Goal: Task Accomplishment & Management: Manage account settings

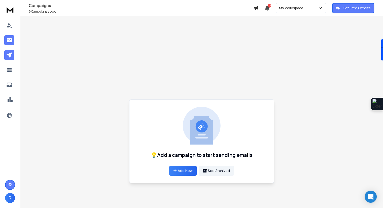
click at [9, 39] on icon at bounding box center [9, 40] width 5 height 4
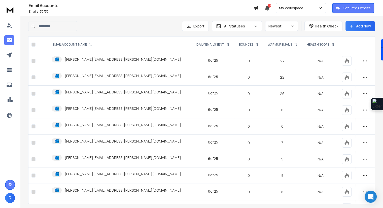
click at [34, 45] on button "button" at bounding box center [34, 45] width 4 height 4
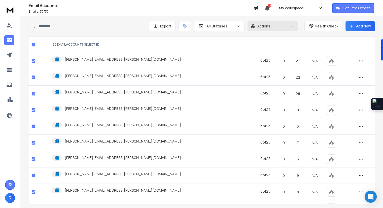
click at [257, 27] on div "Actions" at bounding box center [270, 26] width 38 height 5
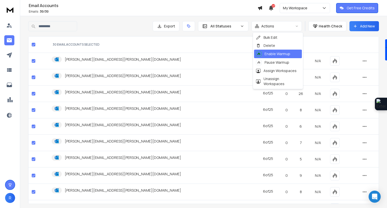
click at [271, 53] on div "Enable Warmup" at bounding box center [273, 54] width 34 height 6
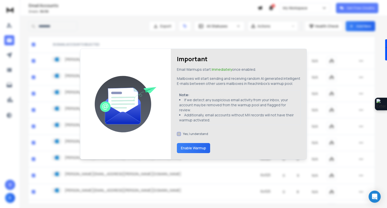
click at [179, 132] on button "Yes, I understand" at bounding box center [179, 134] width 4 height 4
click at [199, 146] on button "Enable Warmup" at bounding box center [193, 148] width 33 height 10
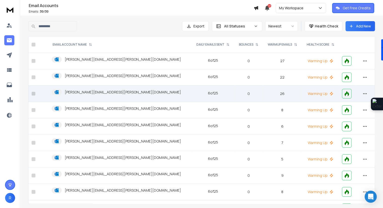
scroll to position [328, 0]
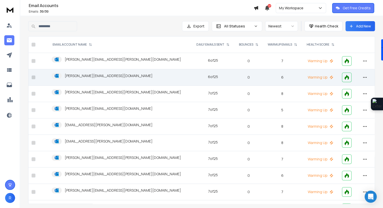
click at [195, 79] on td "6 of 25" at bounding box center [213, 75] width 43 height 13
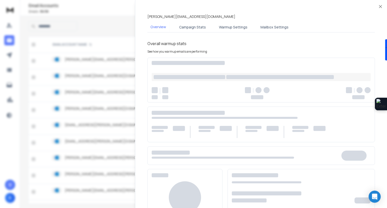
click at [228, 25] on button "Warmup Settings" at bounding box center [233, 27] width 35 height 11
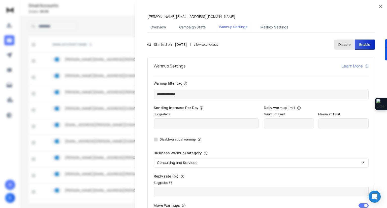
drag, startPoint x: 379, startPoint y: 6, endPoint x: 72, endPoint y: 69, distance: 313.7
click at [379, 6] on icon "button" at bounding box center [380, 6] width 5 height 5
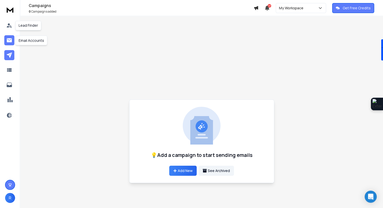
click at [9, 39] on icon at bounding box center [9, 40] width 5 height 4
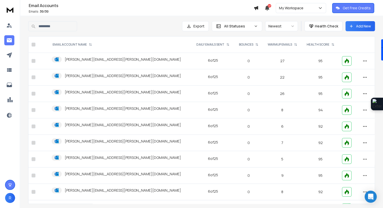
click at [136, 23] on div at bounding box center [103, 26] width 151 height 10
click at [9, 199] on span "R" at bounding box center [10, 198] width 10 height 10
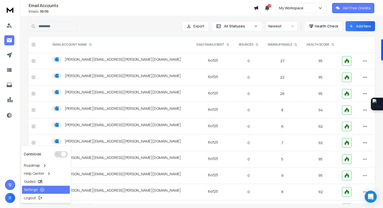
click at [27, 192] on p "Settings" at bounding box center [31, 189] width 14 height 5
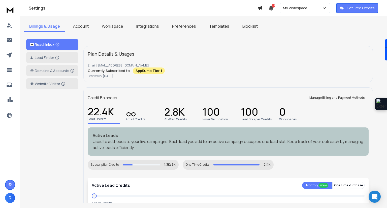
click at [178, 96] on div "Credit Balances Manage Billing and Payment Methods" at bounding box center [228, 98] width 281 height 10
click at [9, 60] on div at bounding box center [10, 56] width 12 height 12
click at [9, 58] on icon at bounding box center [9, 55] width 6 height 6
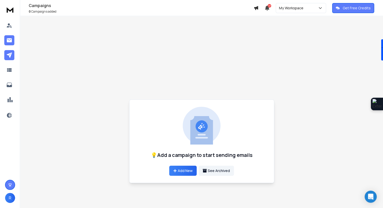
click at [8, 42] on icon at bounding box center [9, 40] width 5 height 4
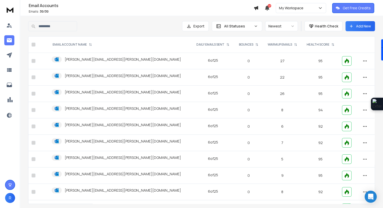
click at [110, 12] on p "Emails : 30 / 30" at bounding box center [141, 12] width 225 height 4
